Goal: Task Accomplishment & Management: Use online tool/utility

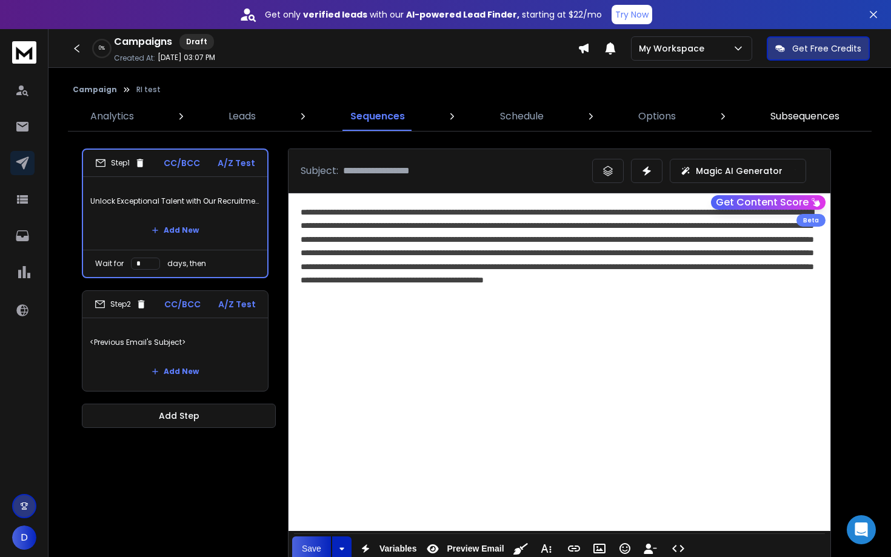
click at [820, 115] on p "Subsequences" at bounding box center [804, 116] width 69 height 15
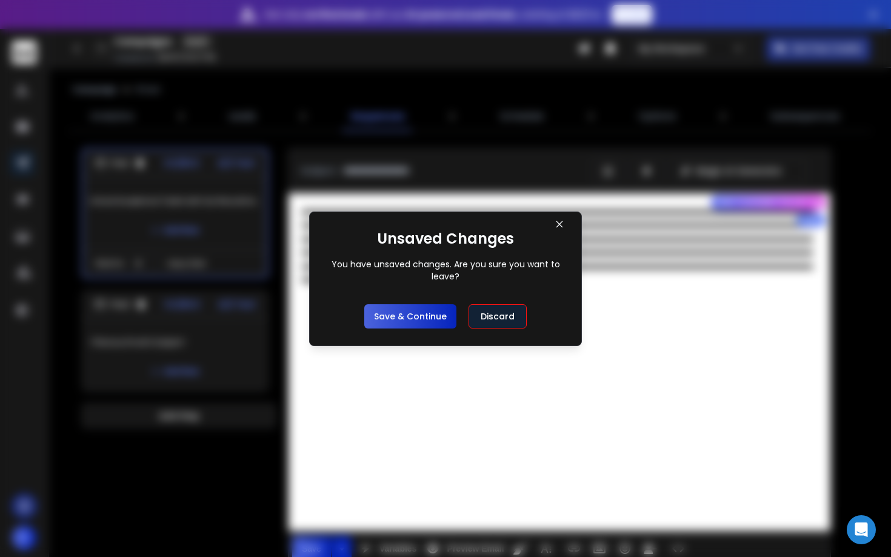
click at [361, 322] on div "Unsaved Changes You have unsaved changes. Are you sure you want to leave? Save …" at bounding box center [446, 278] width 238 height 99
click at [390, 319] on button "Save & Continue" at bounding box center [410, 316] width 92 height 24
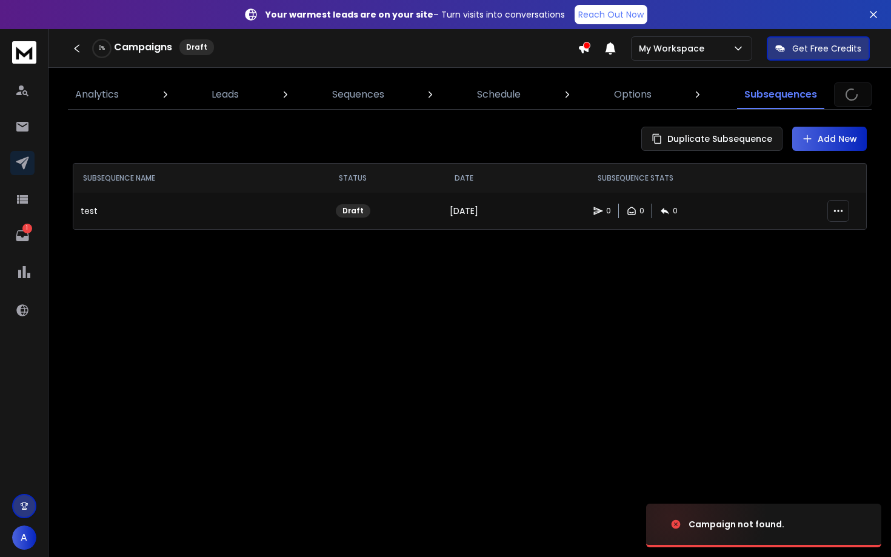
click at [103, 213] on td "test" at bounding box center [183, 211] width 221 height 36
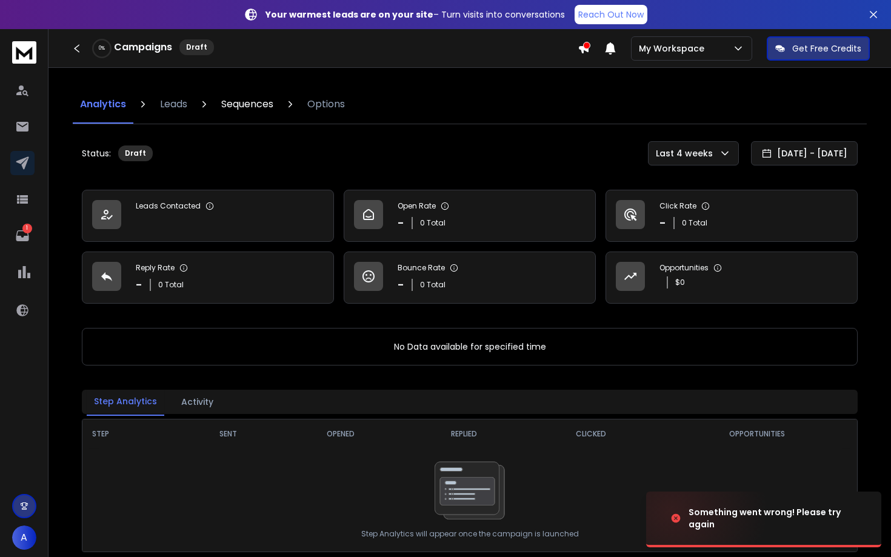
click at [258, 98] on p "Sequences" at bounding box center [247, 104] width 52 height 15
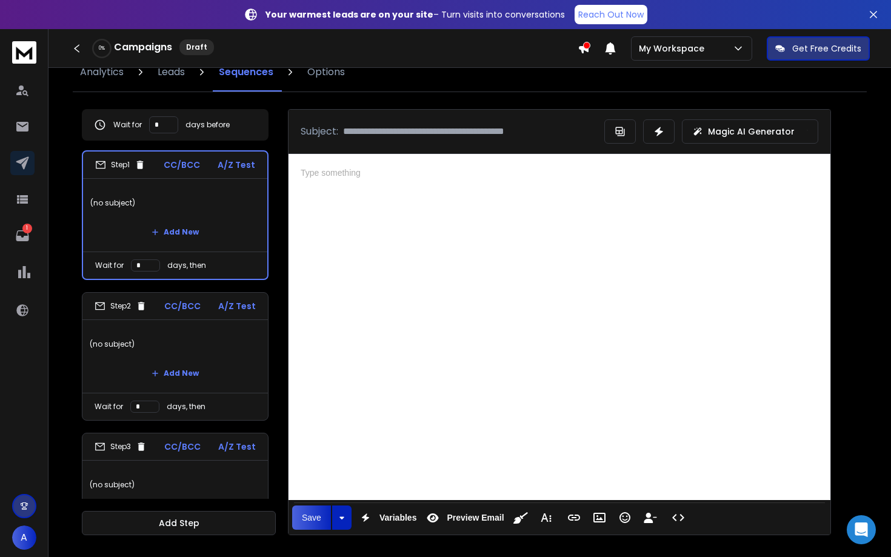
scroll to position [175, 0]
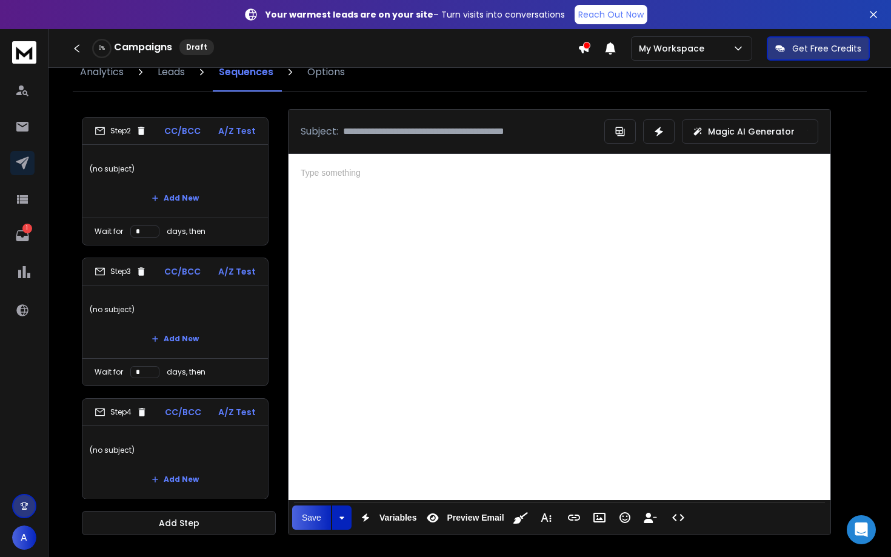
click at [208, 302] on p "(no subject)" at bounding box center [175, 310] width 171 height 34
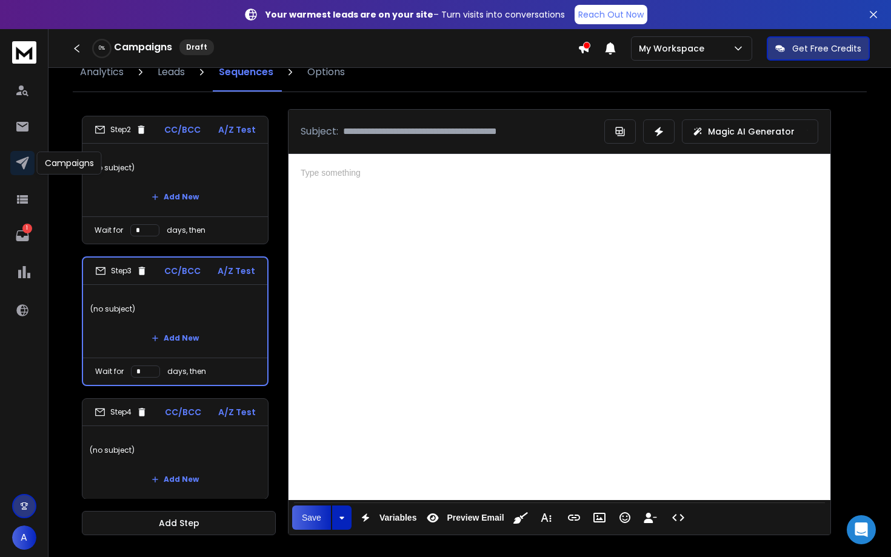
click at [16, 165] on icon at bounding box center [22, 163] width 15 height 15
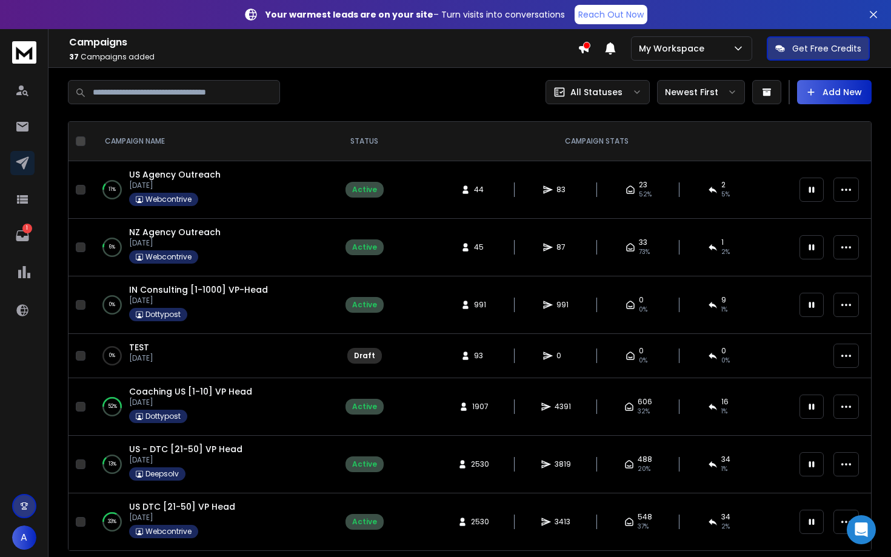
click at [205, 172] on span "US Agency Outreach" at bounding box center [175, 175] width 92 height 12
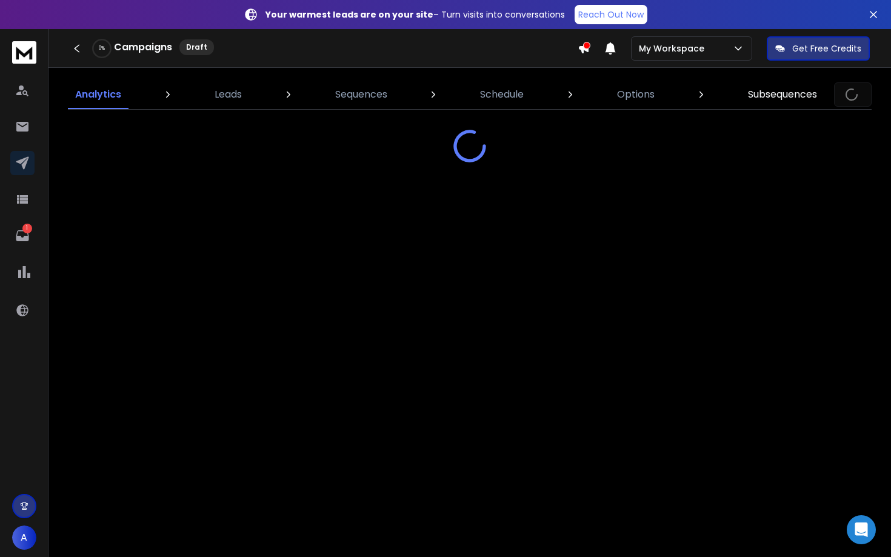
click at [767, 95] on p "Subsequences" at bounding box center [782, 94] width 69 height 15
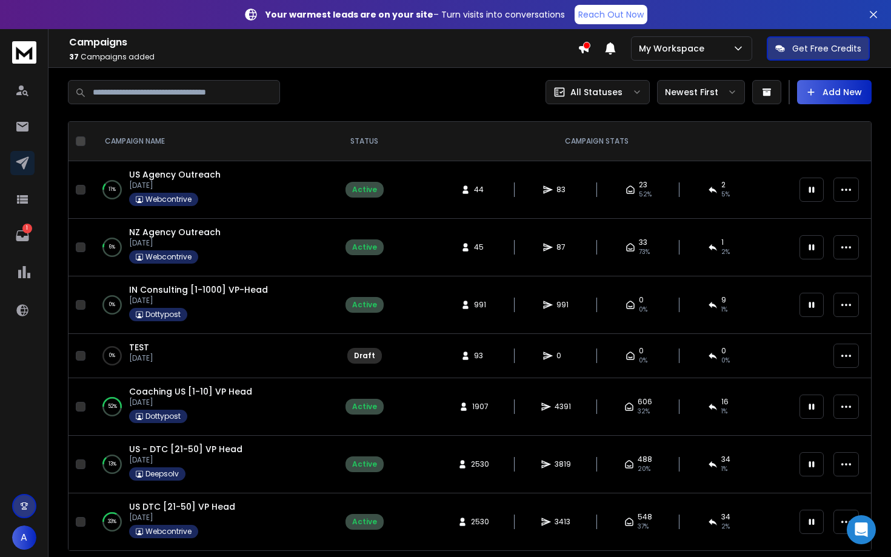
click at [206, 237] on span "NZ Agency Outreach" at bounding box center [175, 232] width 92 height 12
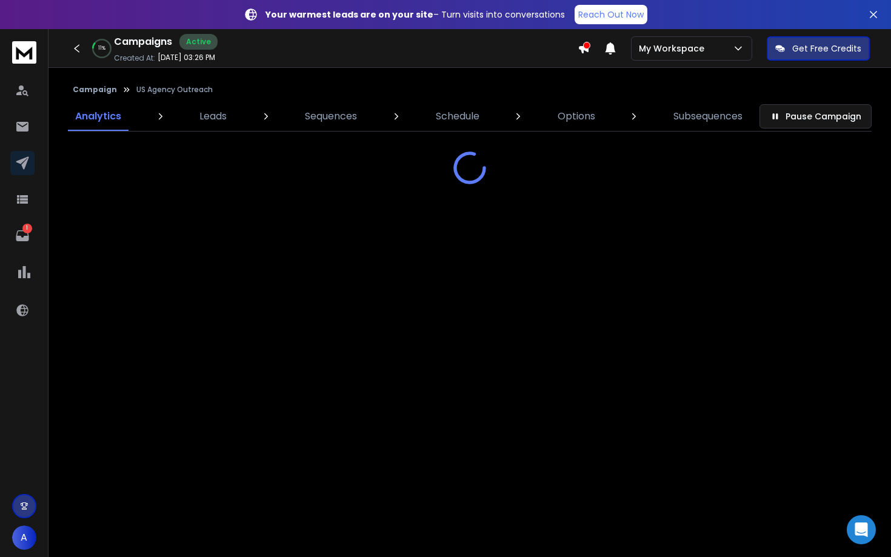
drag, startPoint x: 806, startPoint y: 92, endPoint x: 758, endPoint y: 127, distance: 59.9
click at [806, 92] on div "Campaign US Agency Outreach Analytics Leads Sequences Schedule Options Subseque…" at bounding box center [470, 106] width 804 height 52
click at [692, 127] on link "Subsequences" at bounding box center [708, 116] width 84 height 29
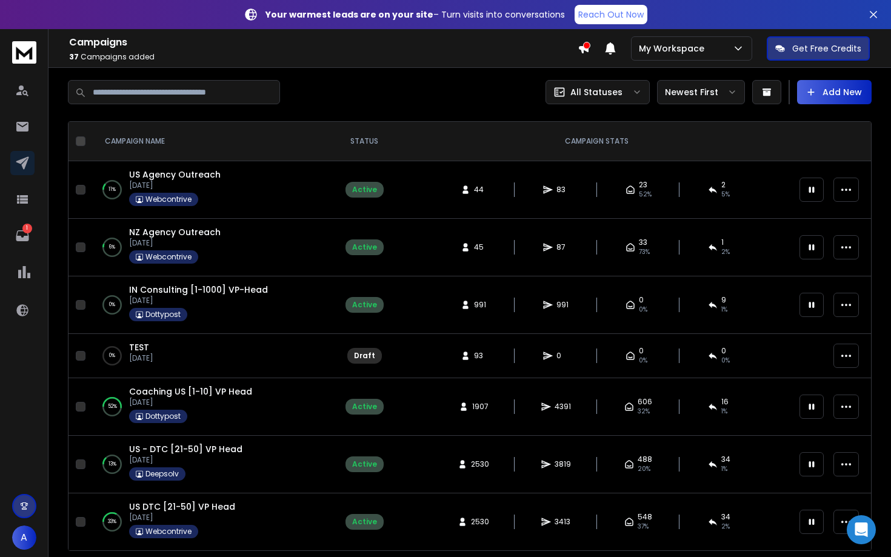
click at [212, 292] on span "IN Consulting [1-1000] VP-Head" at bounding box center [198, 290] width 139 height 12
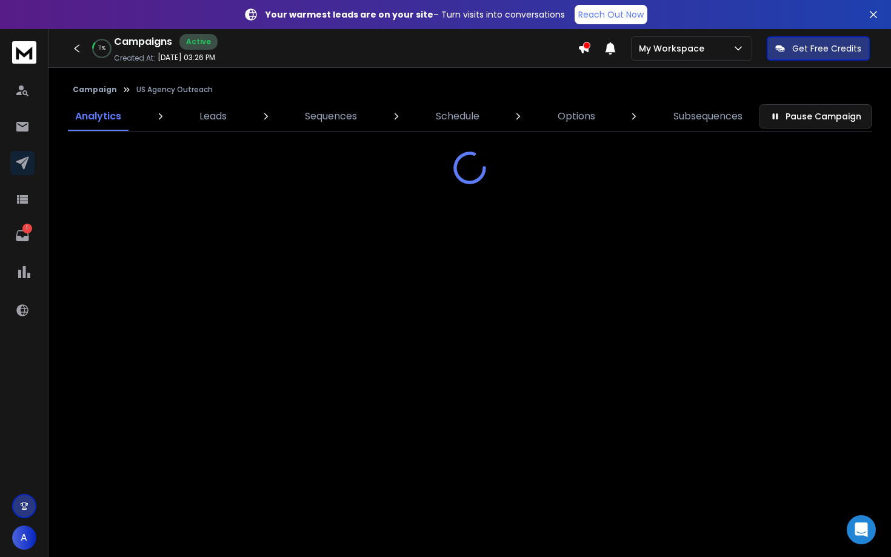
click at [744, 131] on div "Analytics Leads Sequences Schedule Options Subsequences Pause Campaign" at bounding box center [470, 117] width 804 height 30
click at [724, 125] on link "Subsequences" at bounding box center [708, 116] width 84 height 29
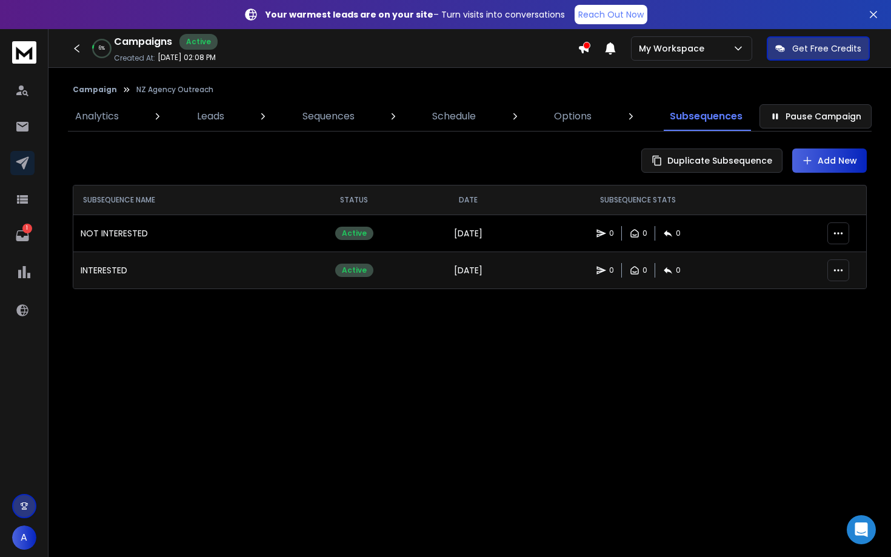
click at [125, 272] on td "INTERESTED" at bounding box center [182, 270] width 218 height 37
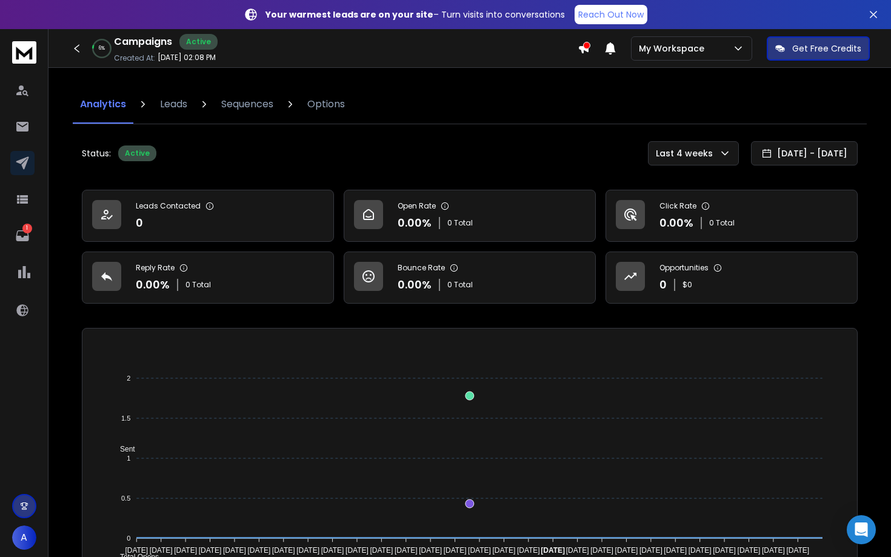
click at [215, 102] on div "Analytics Leads Sequences Options" at bounding box center [470, 104] width 794 height 39
click at [226, 104] on p "Sequences" at bounding box center [247, 104] width 52 height 15
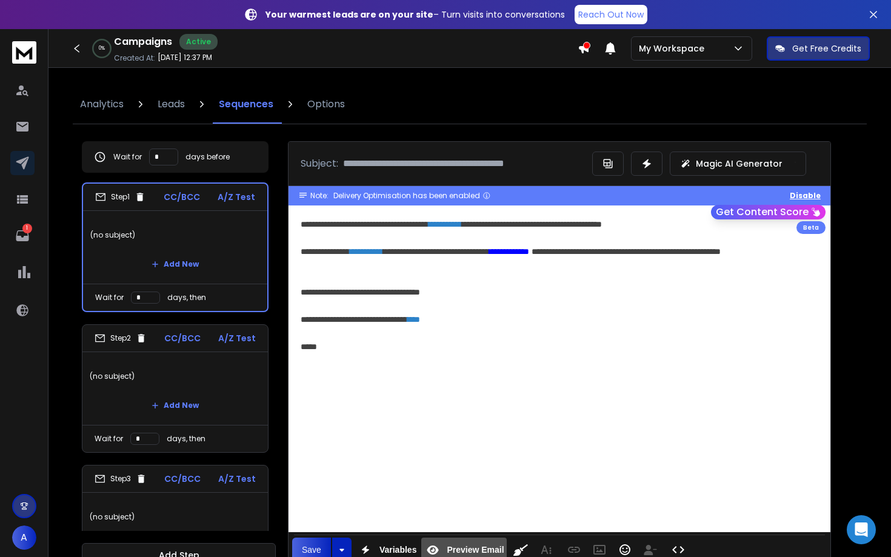
click at [473, 552] on span "Preview Email" at bounding box center [475, 550] width 62 height 10
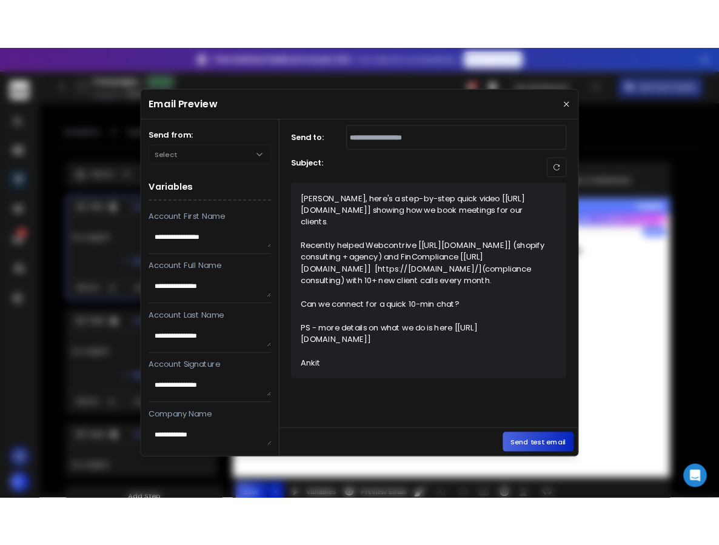
scroll to position [2, 0]
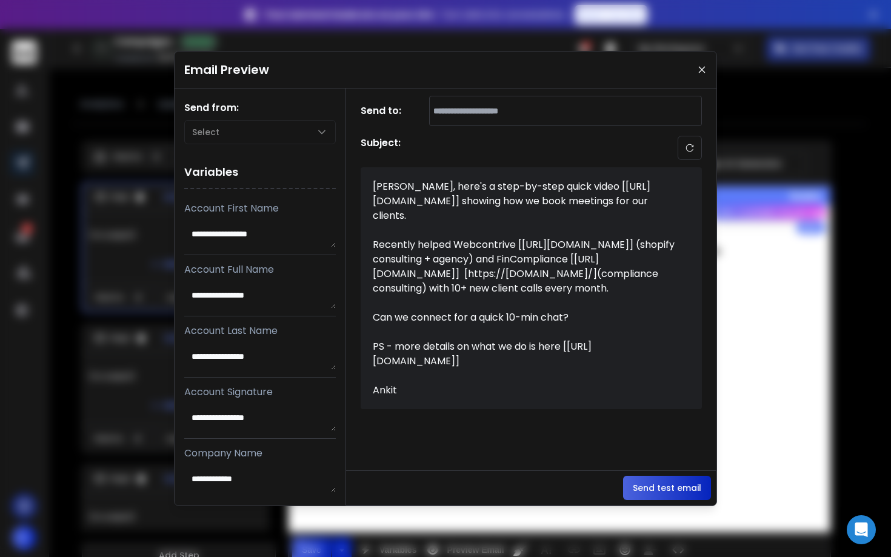
click at [703, 80] on div "Email Preview" at bounding box center [446, 70] width 542 height 36
click at [703, 58] on div "Email Preview" at bounding box center [446, 70] width 542 height 36
click at [703, 69] on icon at bounding box center [702, 70] width 10 height 10
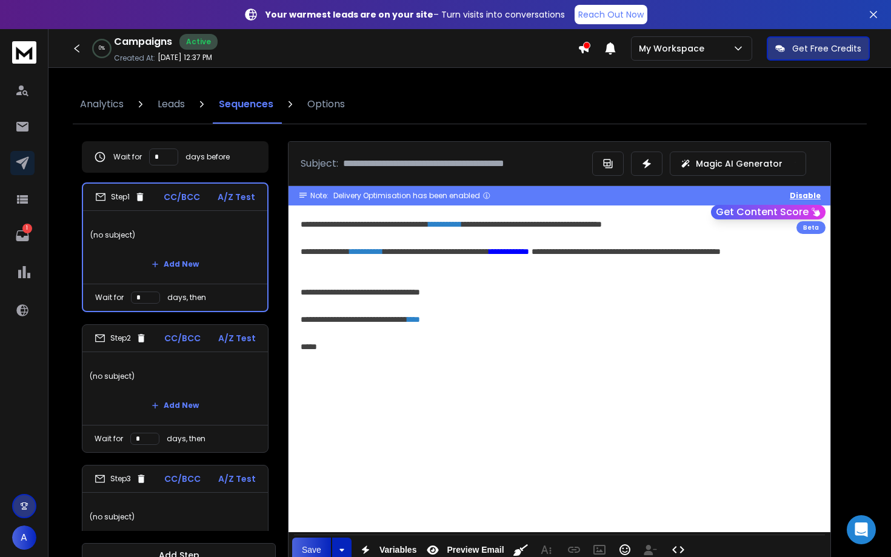
click at [167, 373] on p "(no subject)" at bounding box center [175, 376] width 171 height 34
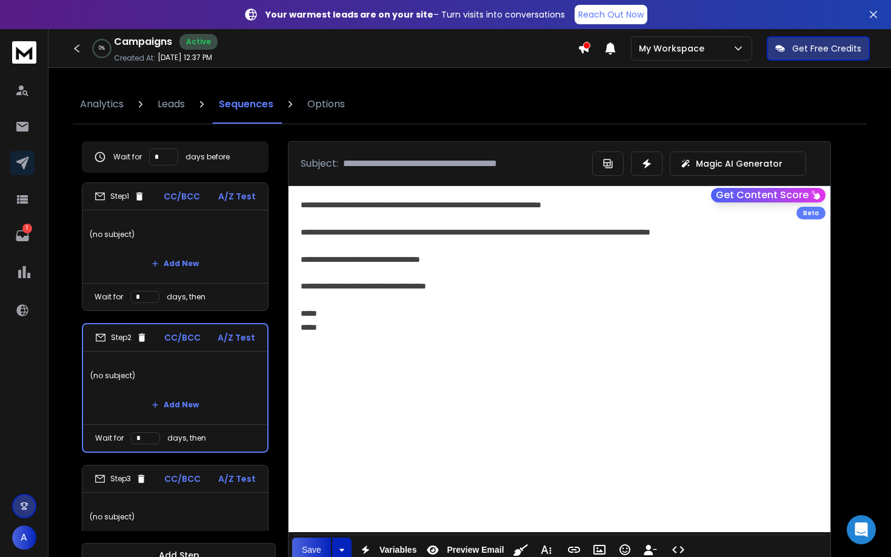
click at [221, 258] on div "Add New" at bounding box center [175, 264] width 171 height 24
